Goal: Navigation & Orientation: Find specific page/section

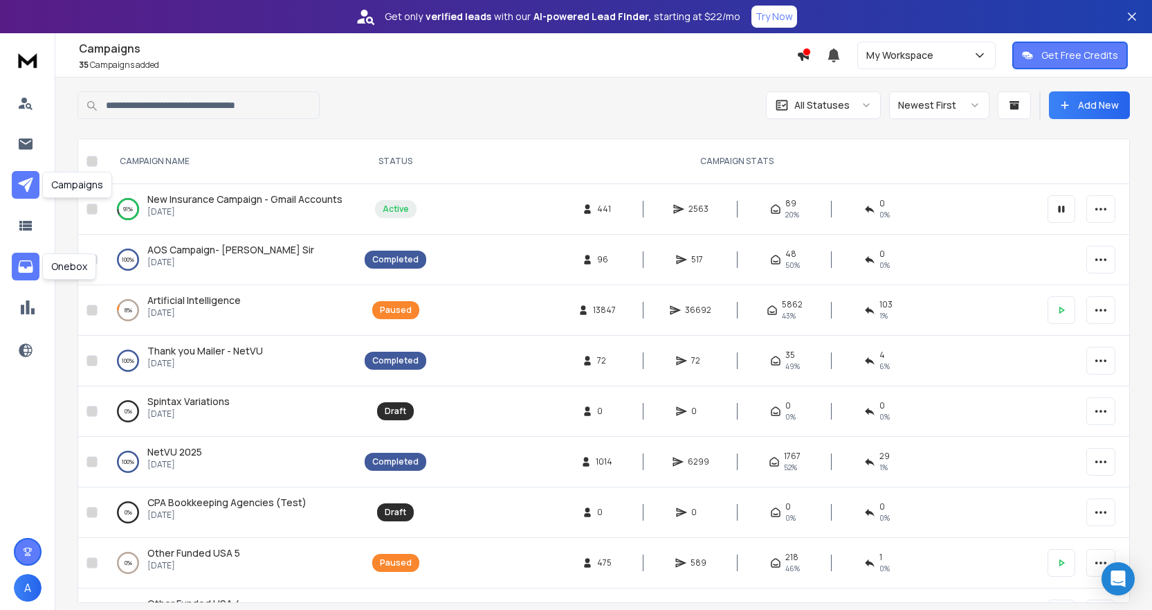
click at [24, 269] on icon at bounding box center [25, 266] width 15 height 12
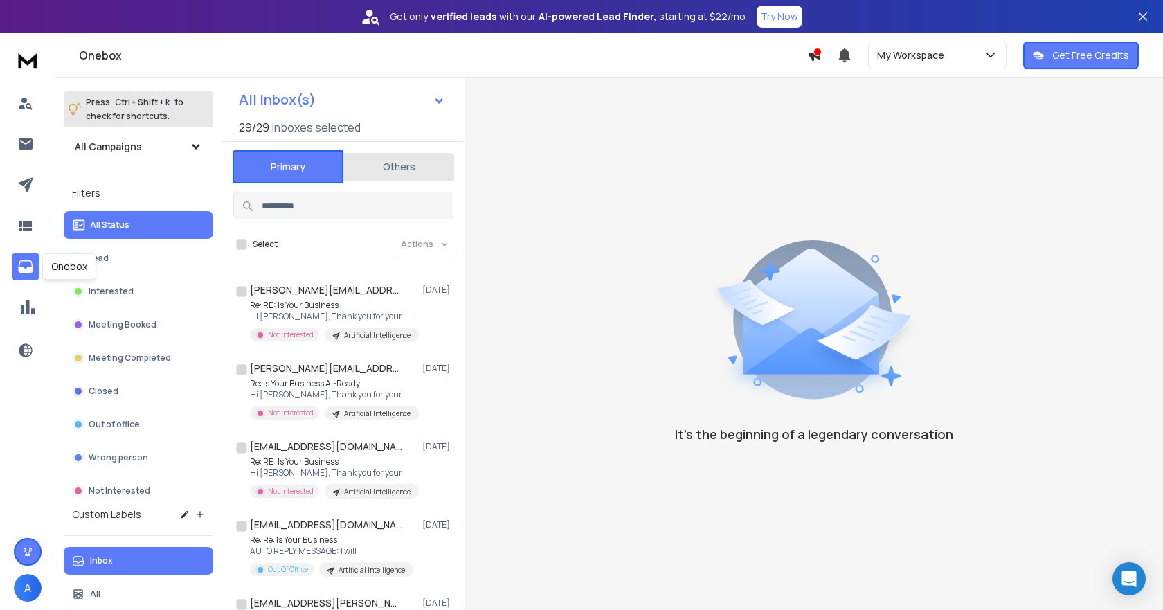
click at [102, 274] on div "All Status Lead Interested Meeting Booked Meeting Completed Closed Out of offic…" at bounding box center [138, 357] width 149 height 293
click at [108, 291] on p "Interested" at bounding box center [111, 291] width 45 height 11
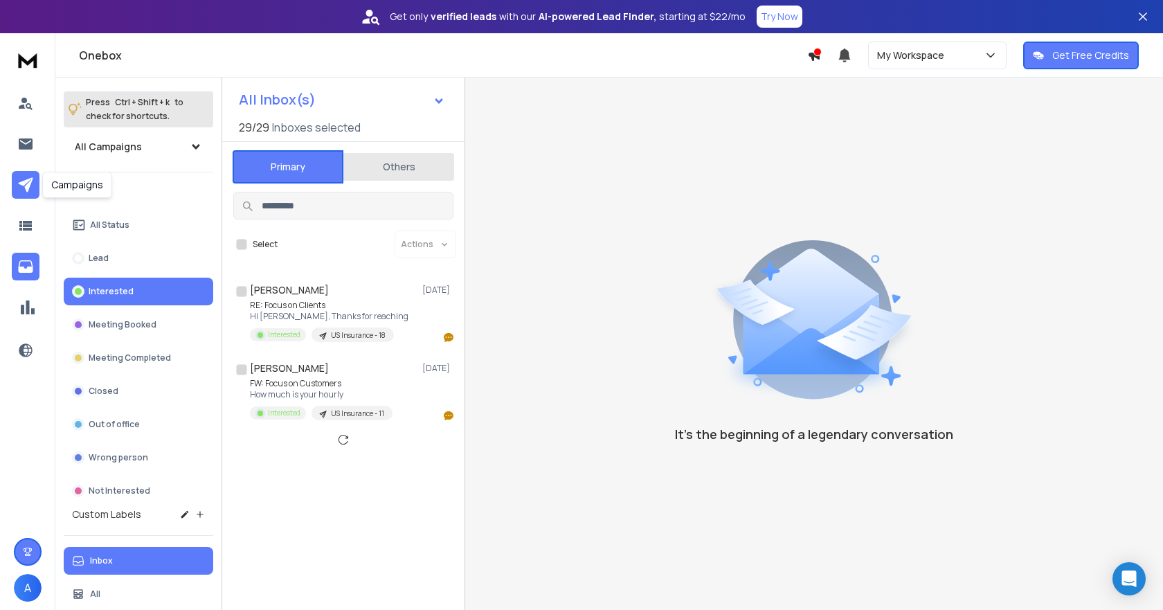
click at [33, 183] on icon at bounding box center [25, 184] width 17 height 17
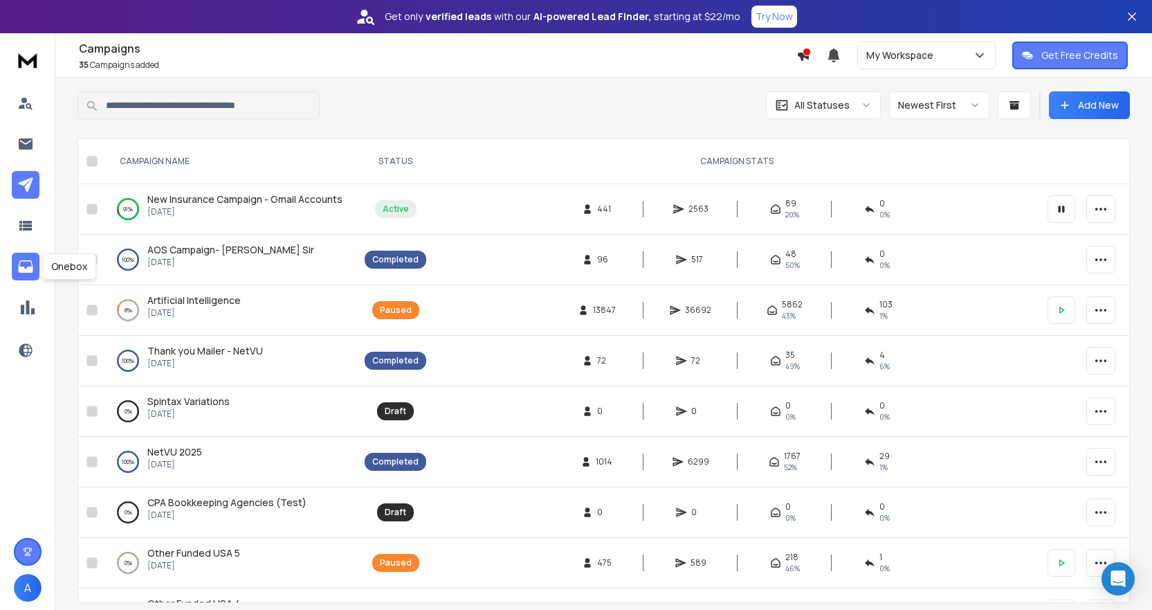
click at [24, 268] on icon at bounding box center [25, 266] width 15 height 12
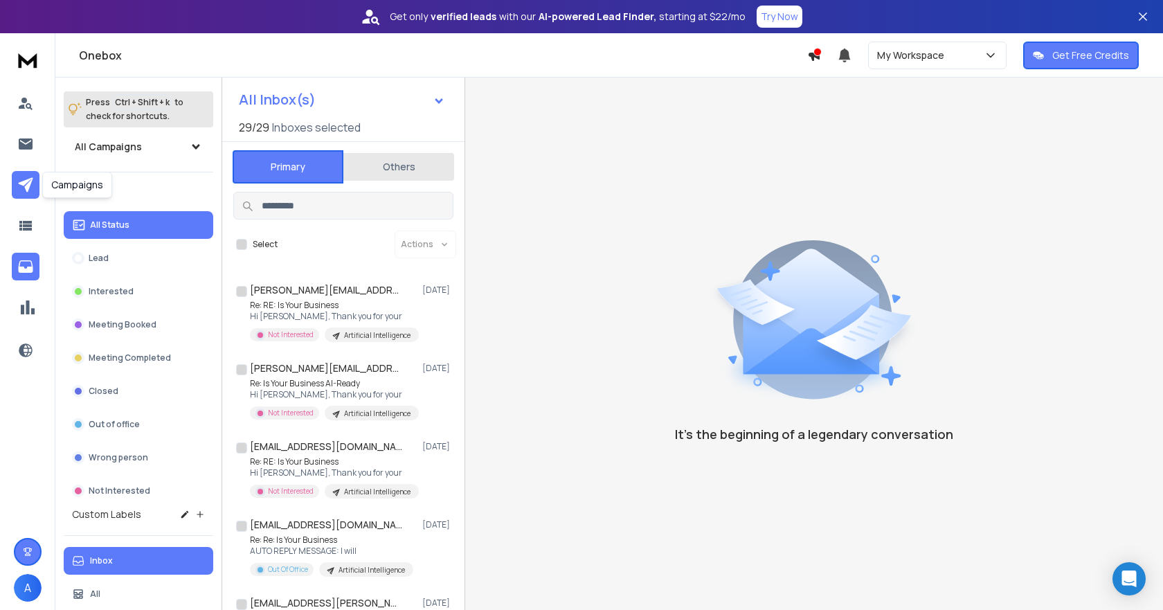
click at [33, 181] on icon at bounding box center [25, 184] width 17 height 17
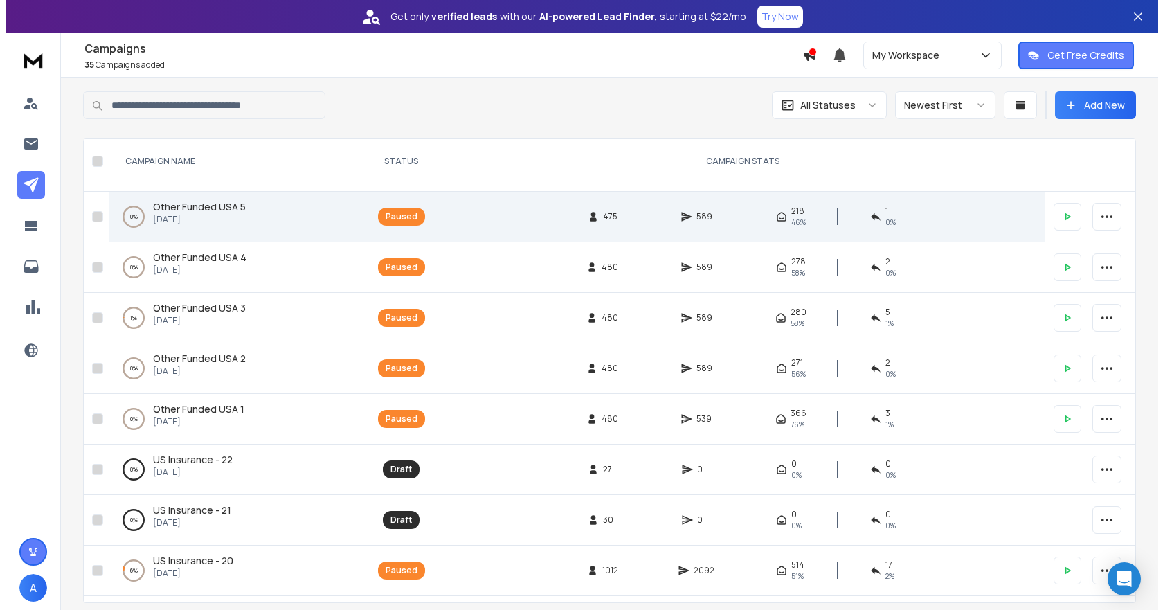
scroll to position [484, 0]
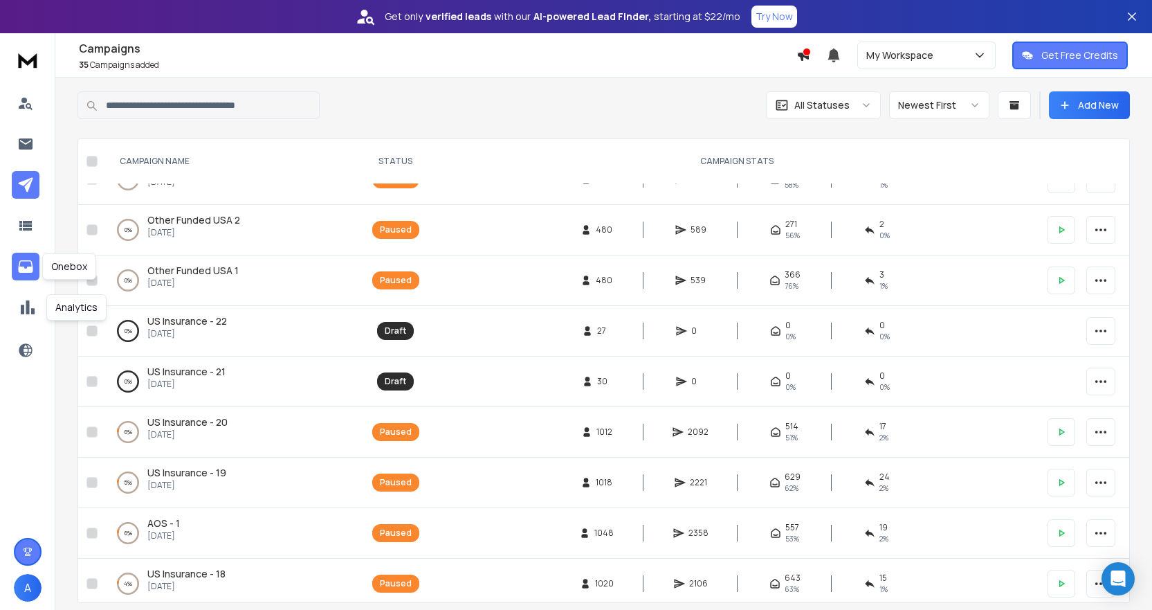
click at [29, 266] on icon at bounding box center [25, 266] width 17 height 17
